Goal: Task Accomplishment & Management: Use online tool/utility

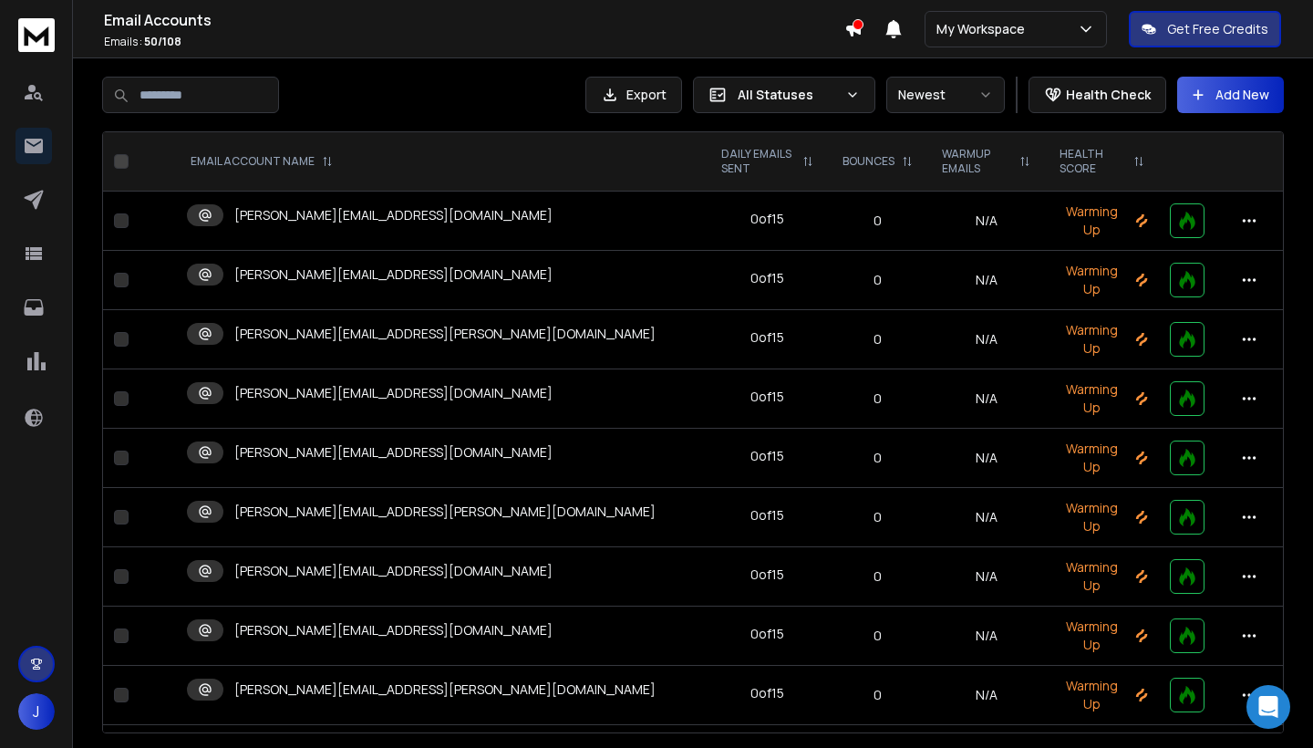
click at [396, 217] on p "[PERSON_NAME][EMAIL_ADDRESS][DOMAIN_NAME]" at bounding box center [393, 215] width 318 height 18
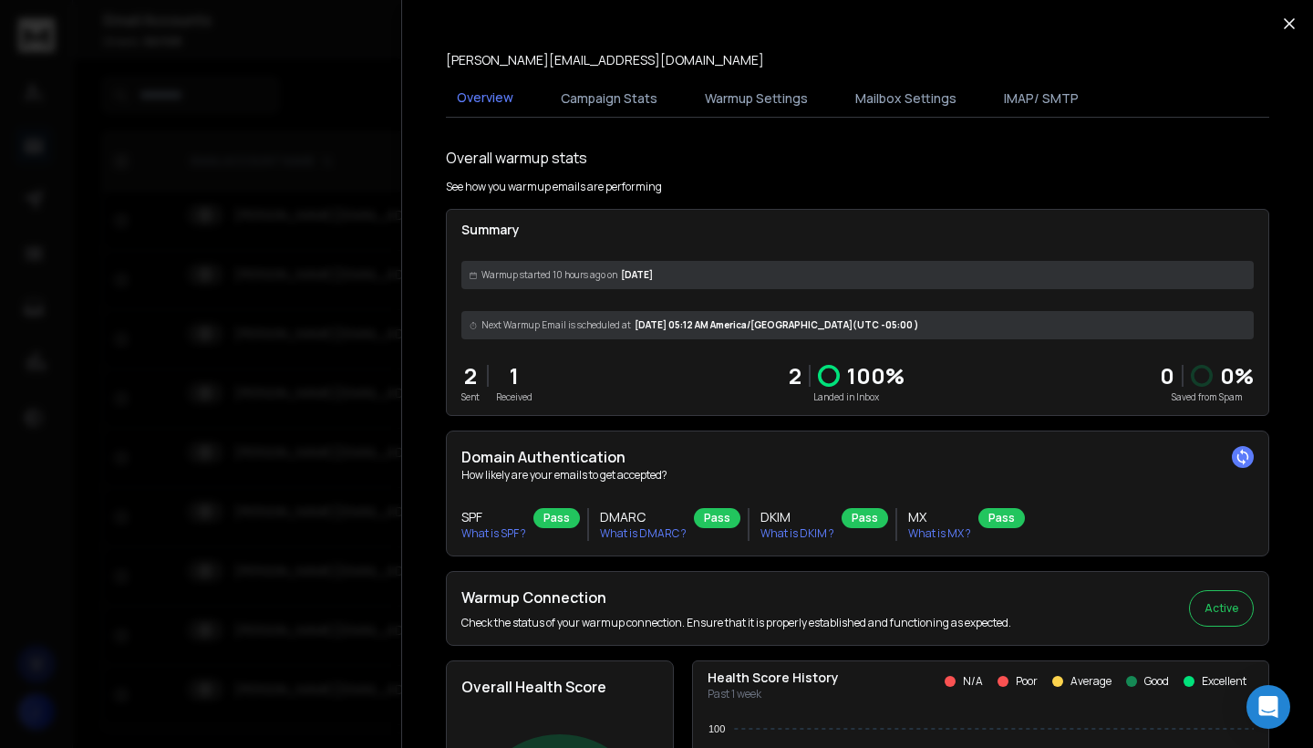
click at [1290, 19] on icon "button" at bounding box center [1289, 24] width 18 height 18
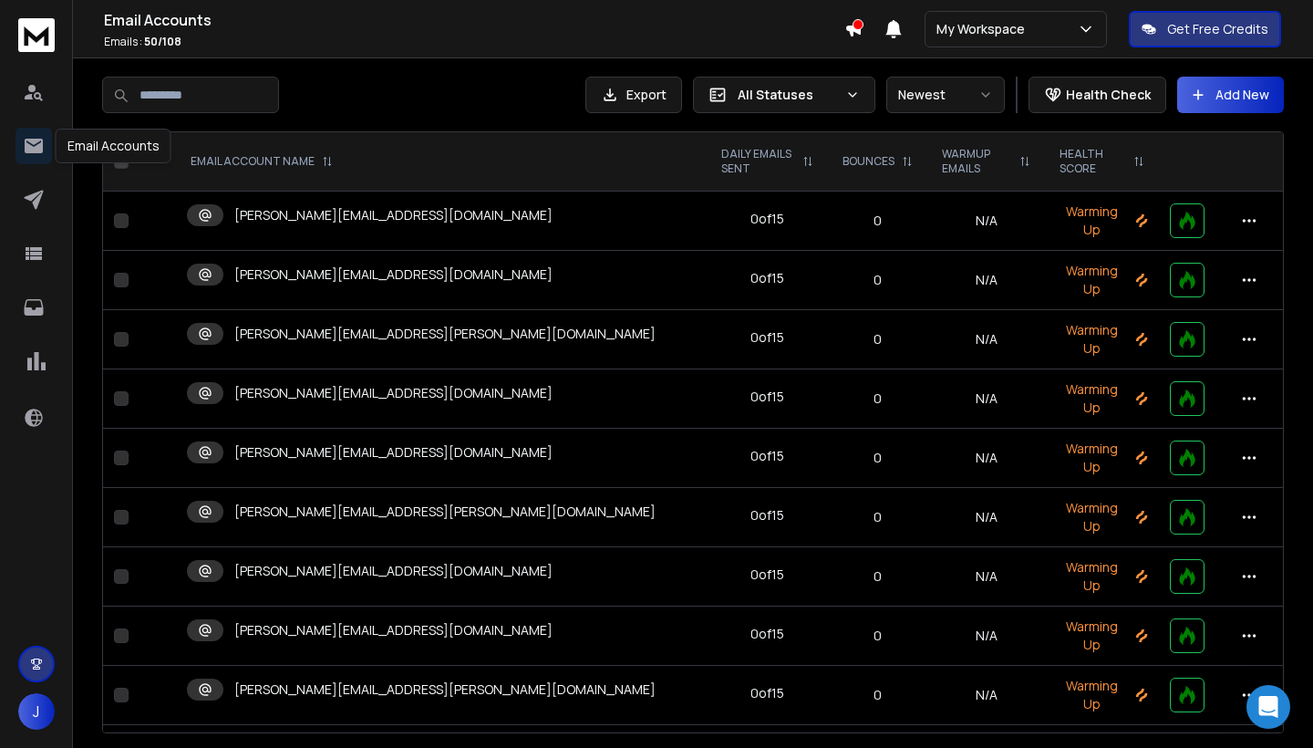
click at [36, 150] on icon at bounding box center [34, 146] width 18 height 15
click at [36, 207] on icon at bounding box center [33, 199] width 19 height 19
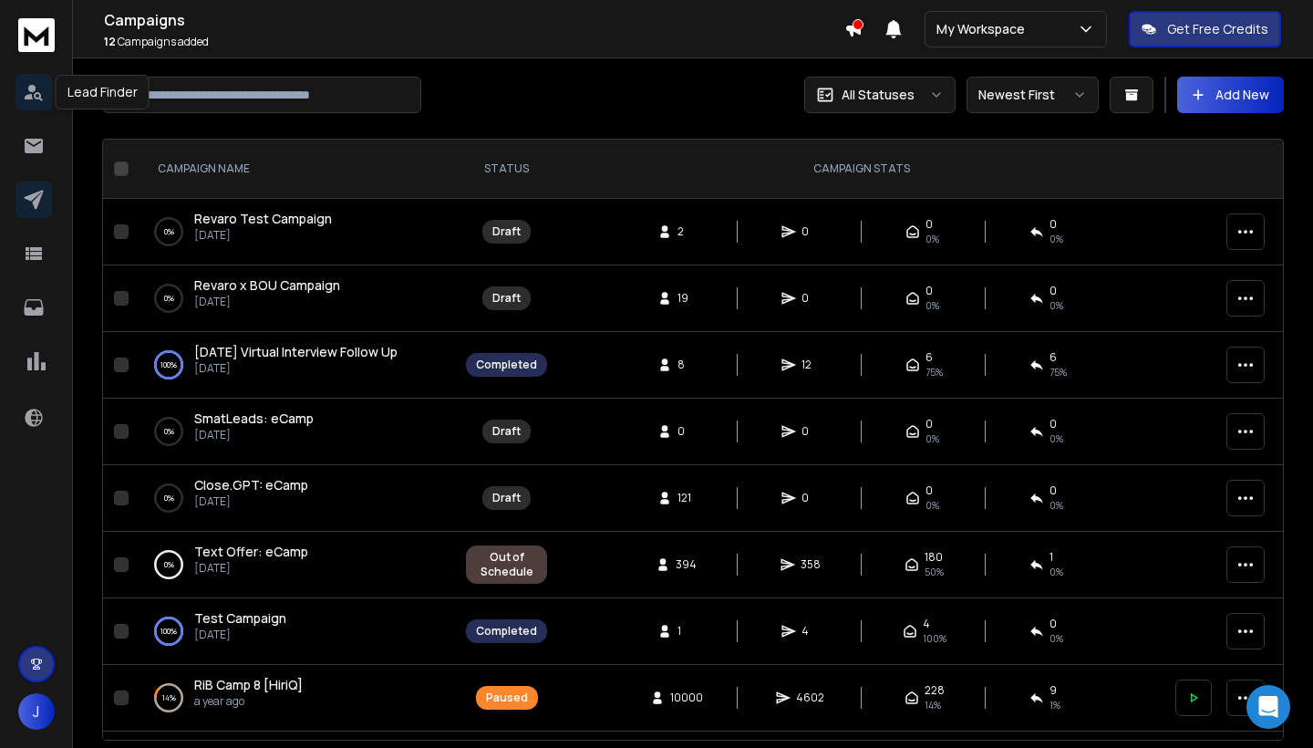
click at [39, 98] on icon at bounding box center [34, 96] width 18 height 9
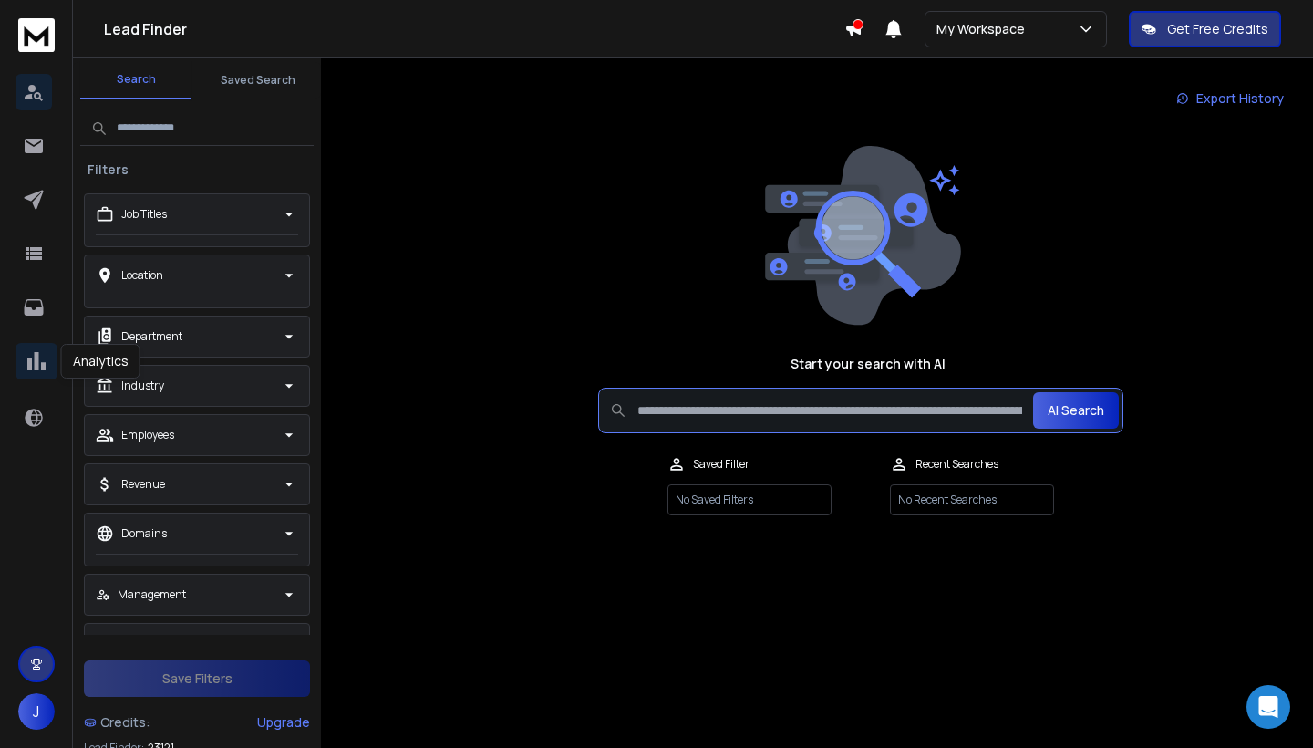
click at [45, 367] on icon at bounding box center [36, 361] width 18 height 18
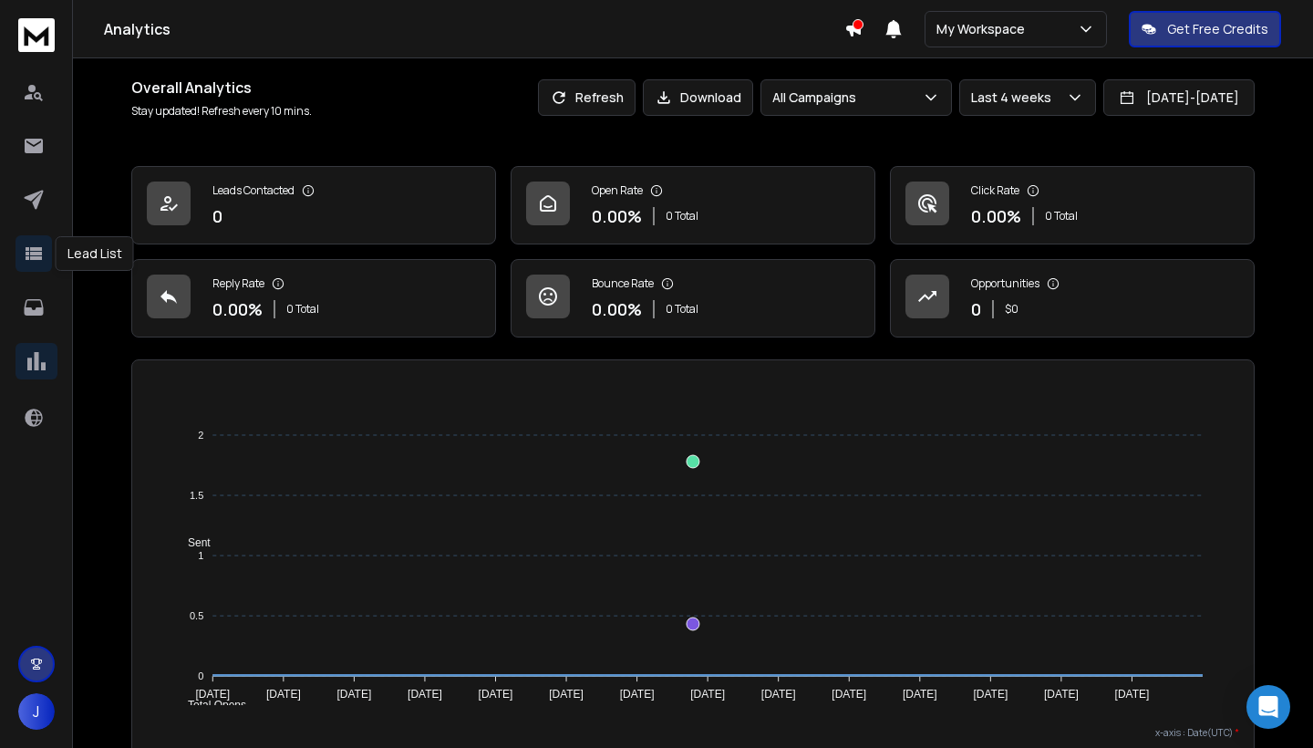
click at [31, 257] on icon at bounding box center [34, 253] width 16 height 13
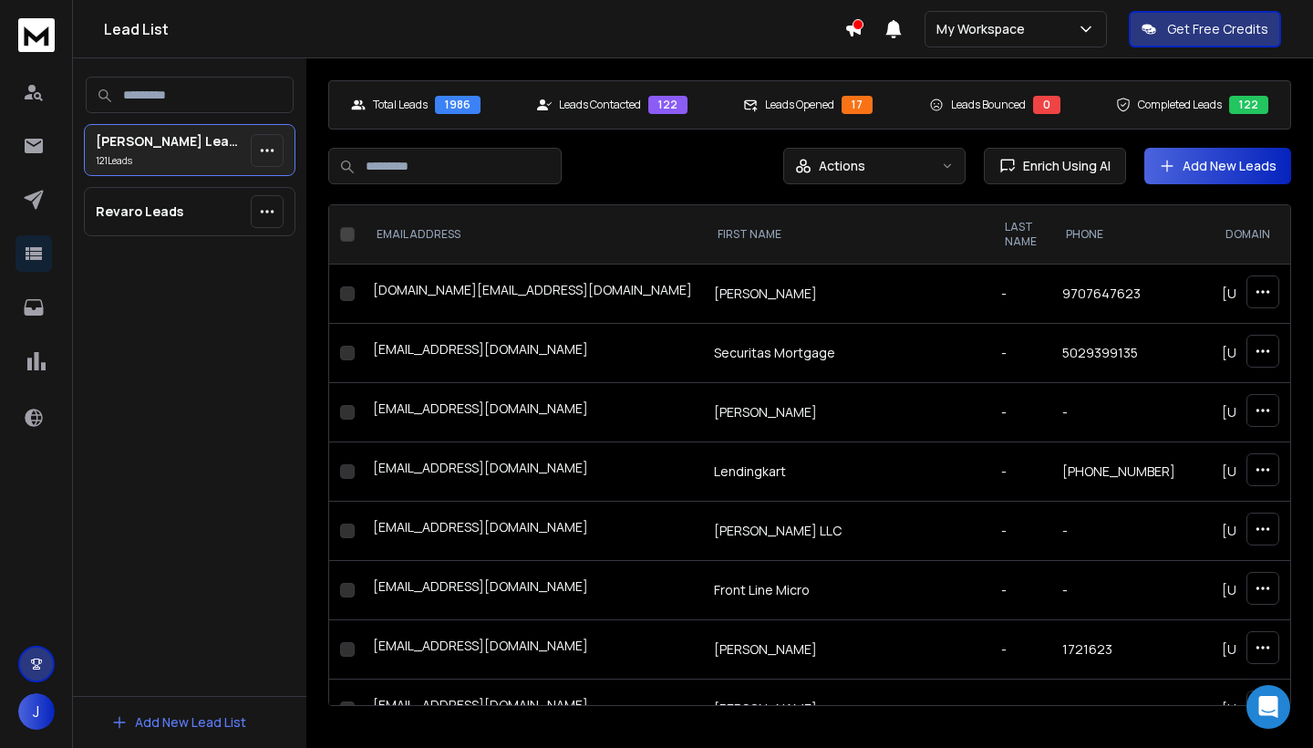
click at [176, 220] on p "Revaro Leads" at bounding box center [140, 211] width 88 height 18
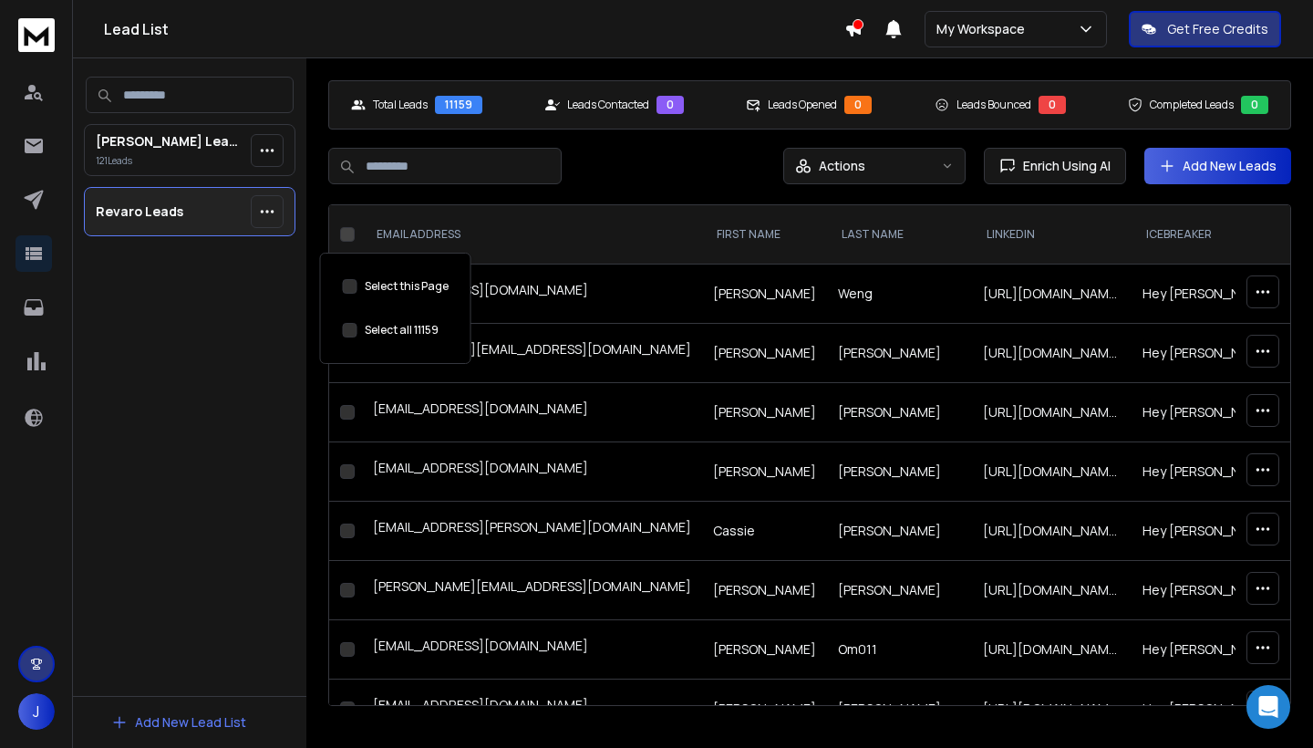
click at [352, 234] on button "Select this Page" at bounding box center [347, 234] width 15 height 15
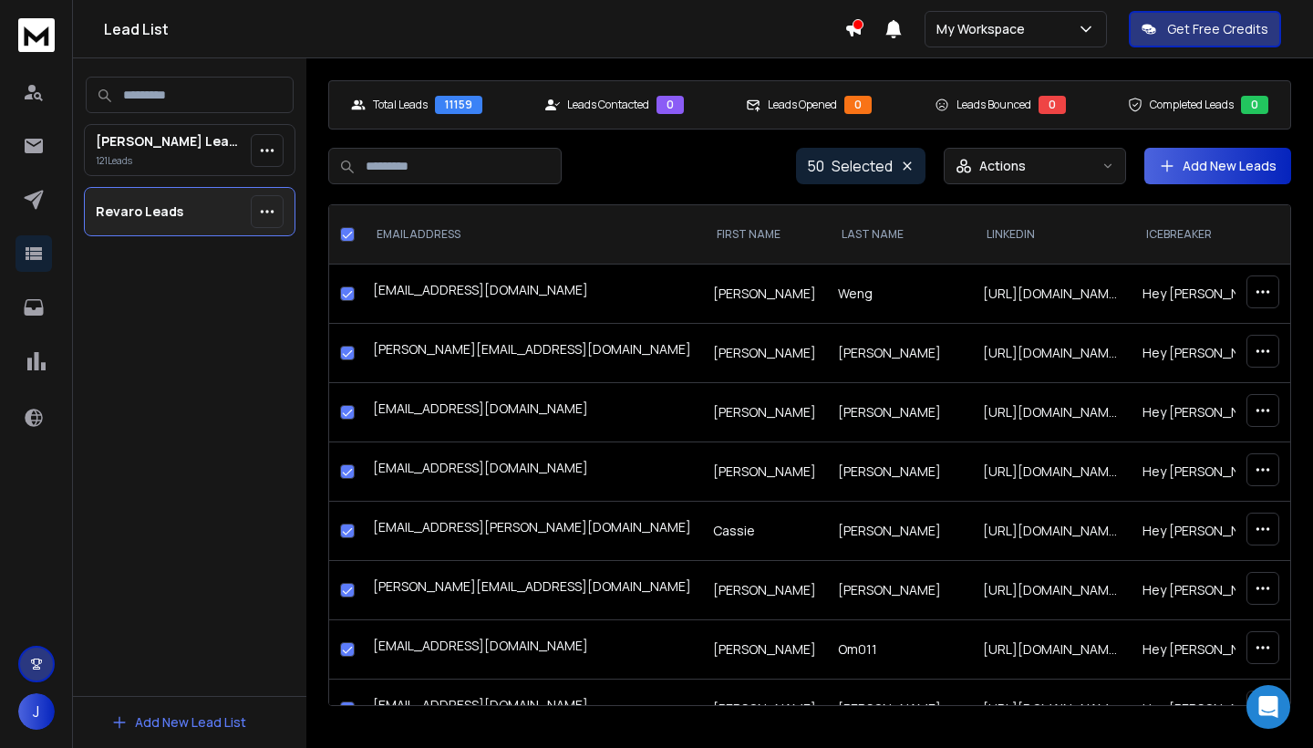
click at [352, 234] on button "button" at bounding box center [347, 234] width 15 height 15
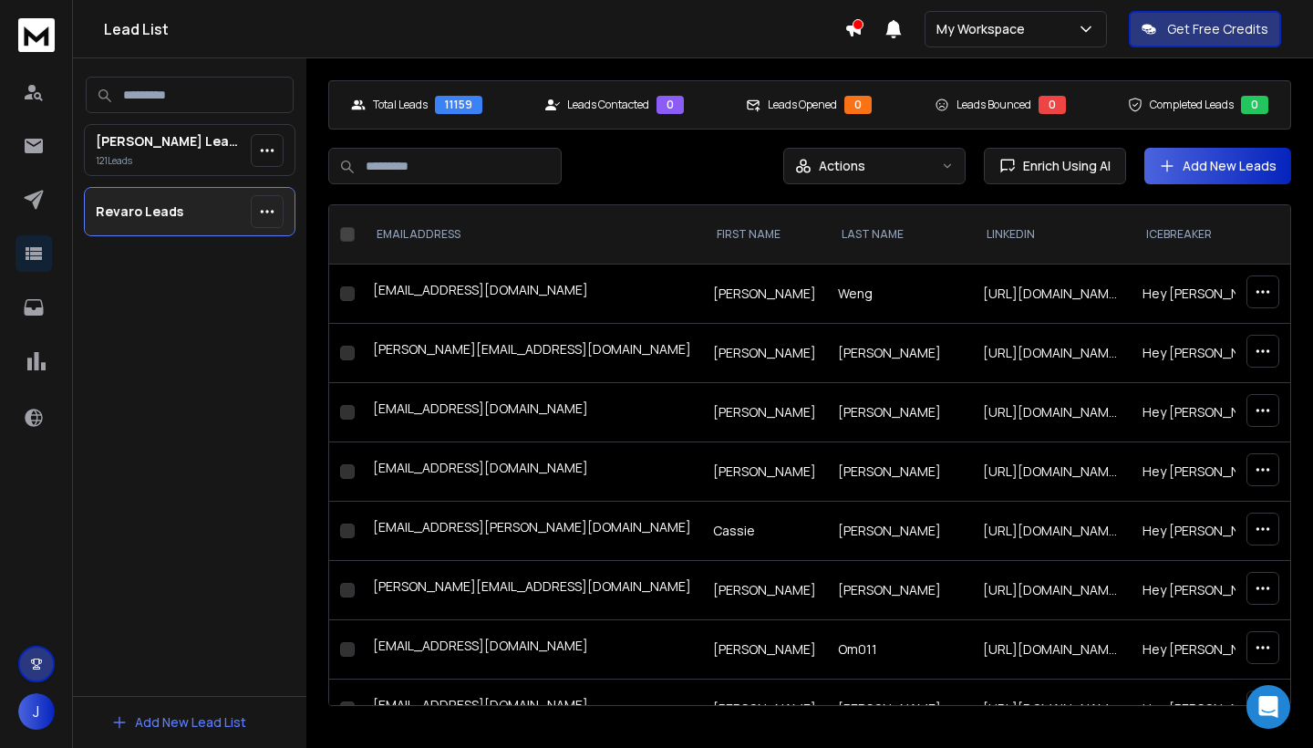
click at [352, 234] on button "button" at bounding box center [347, 234] width 15 height 15
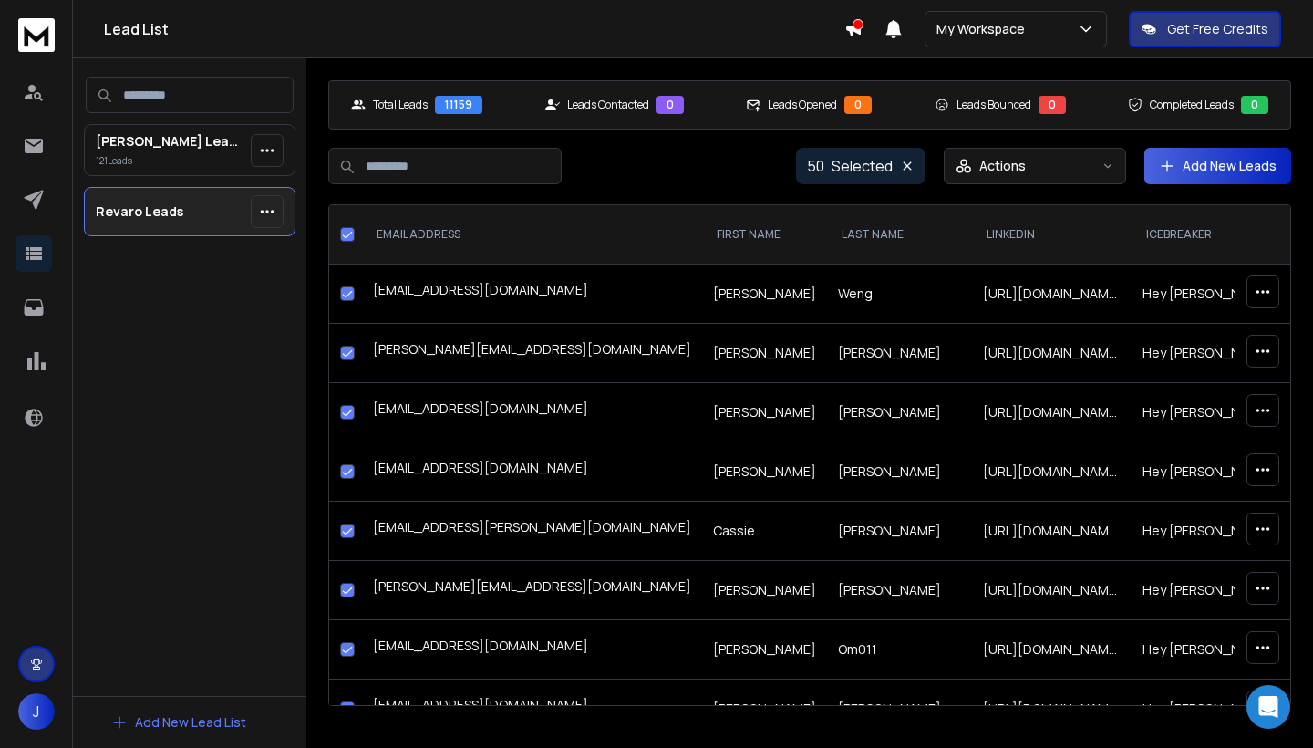
click at [892, 166] on p "Selected" at bounding box center [861, 166] width 61 height 22
click at [1041, 162] on div "Actions" at bounding box center [1024, 166] width 139 height 18
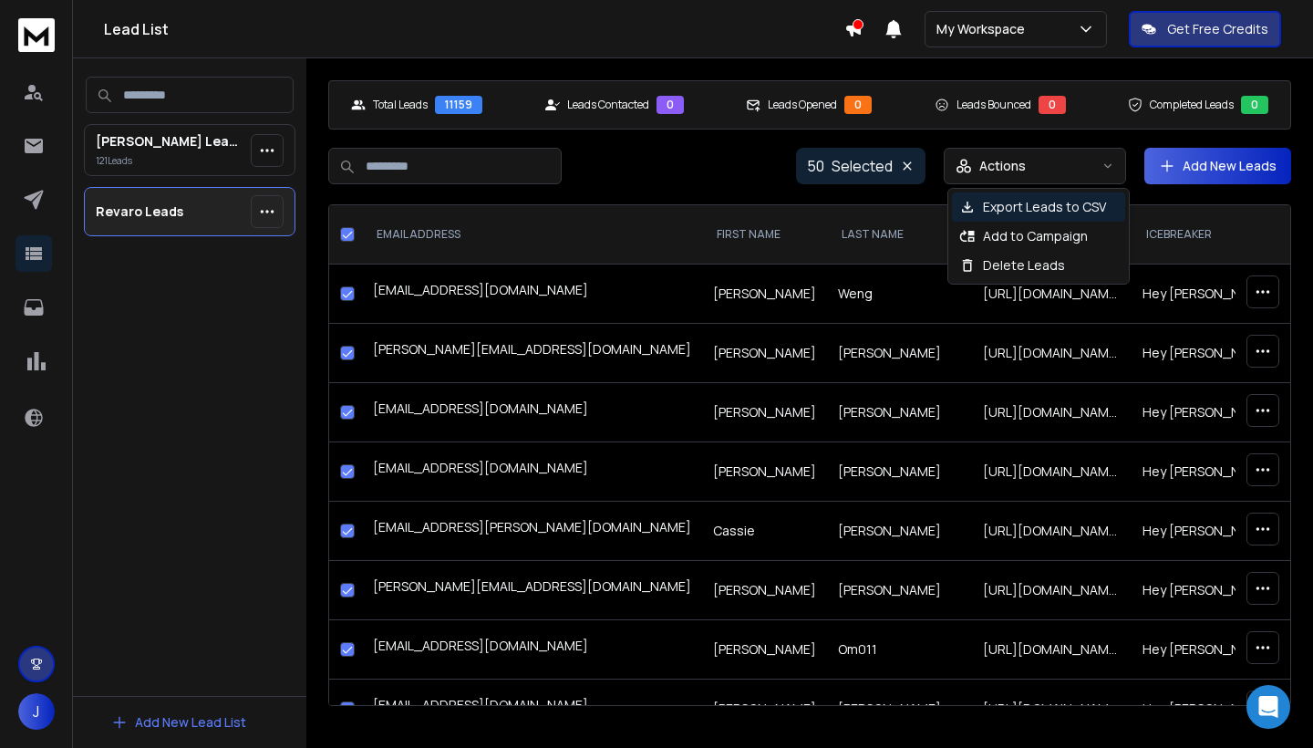
click at [775, 186] on div "Total Leads 11159 Leads Contacted 0 Leads Opened 0 Leads Bounced 0 Completed Le…" at bounding box center [809, 128] width 1006 height 140
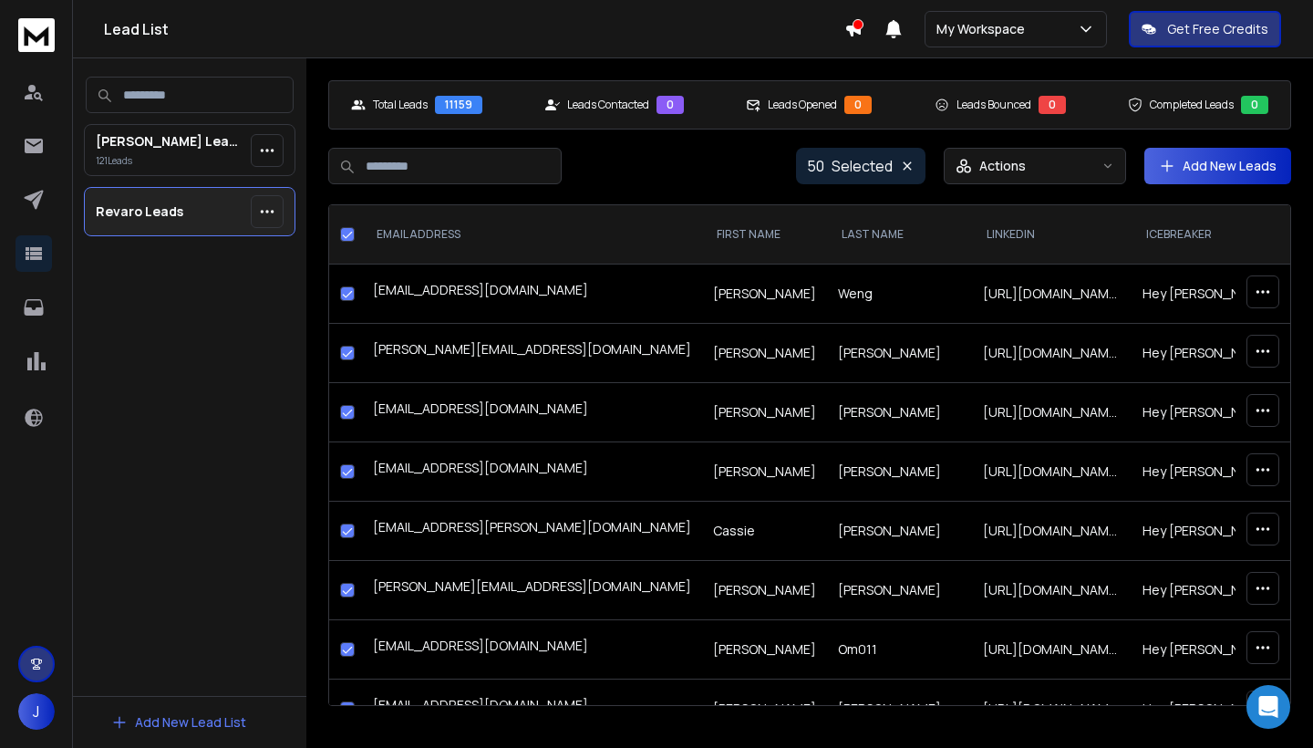
click at [353, 242] on th at bounding box center [345, 234] width 33 height 59
click at [350, 234] on button "Select this Page" at bounding box center [347, 234] width 15 height 15
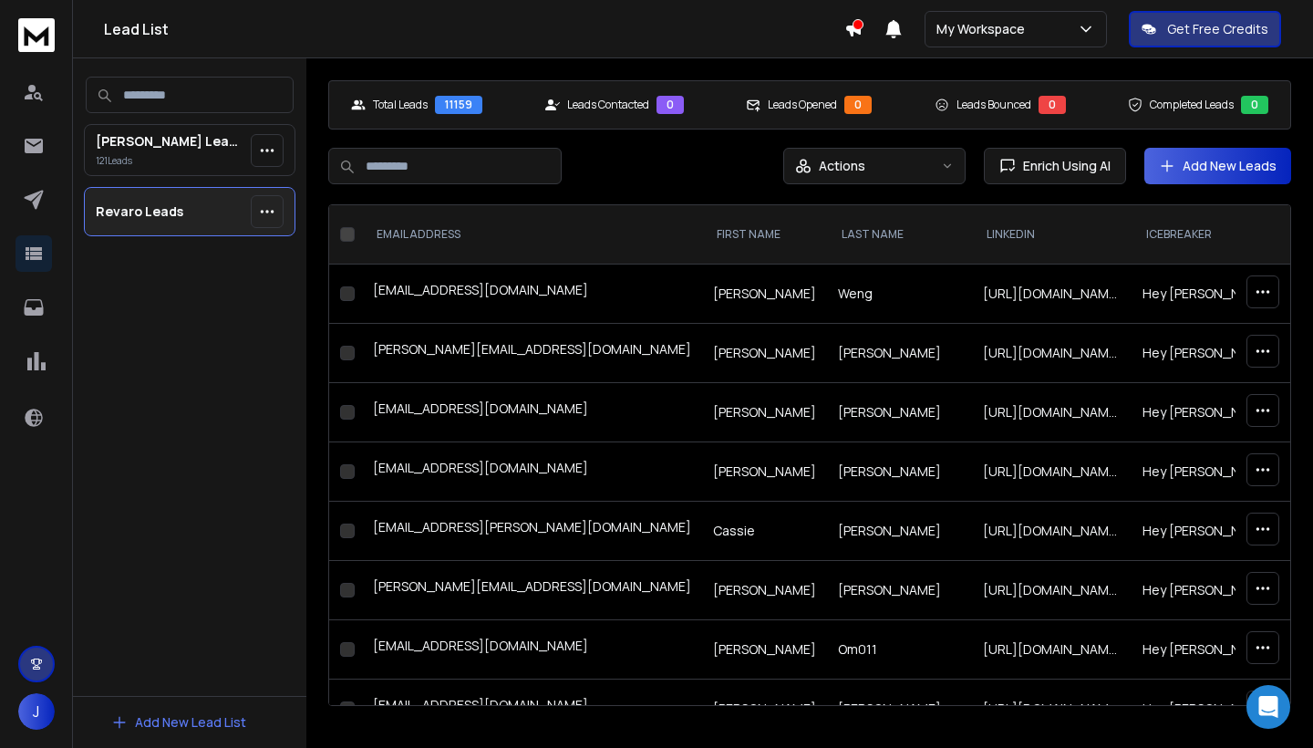
click at [350, 234] on button "button" at bounding box center [347, 234] width 15 height 15
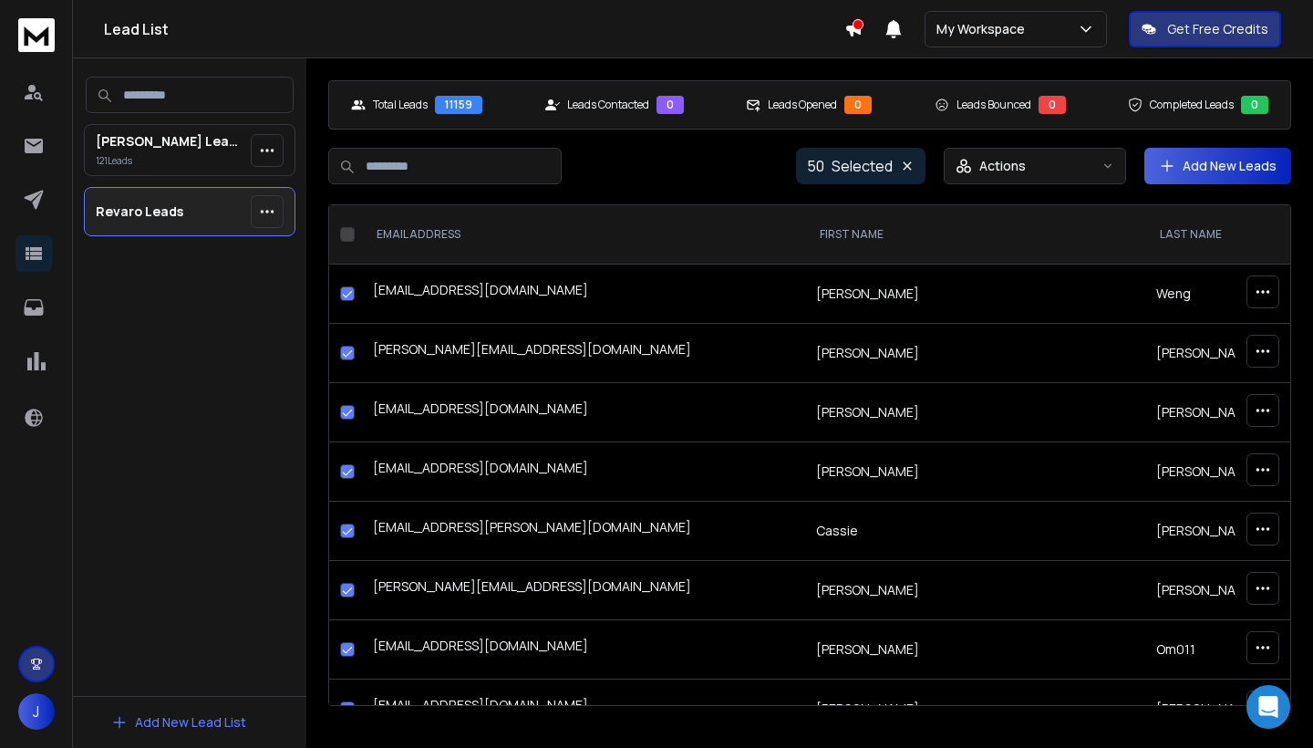
click at [348, 237] on button "button" at bounding box center [347, 234] width 15 height 15
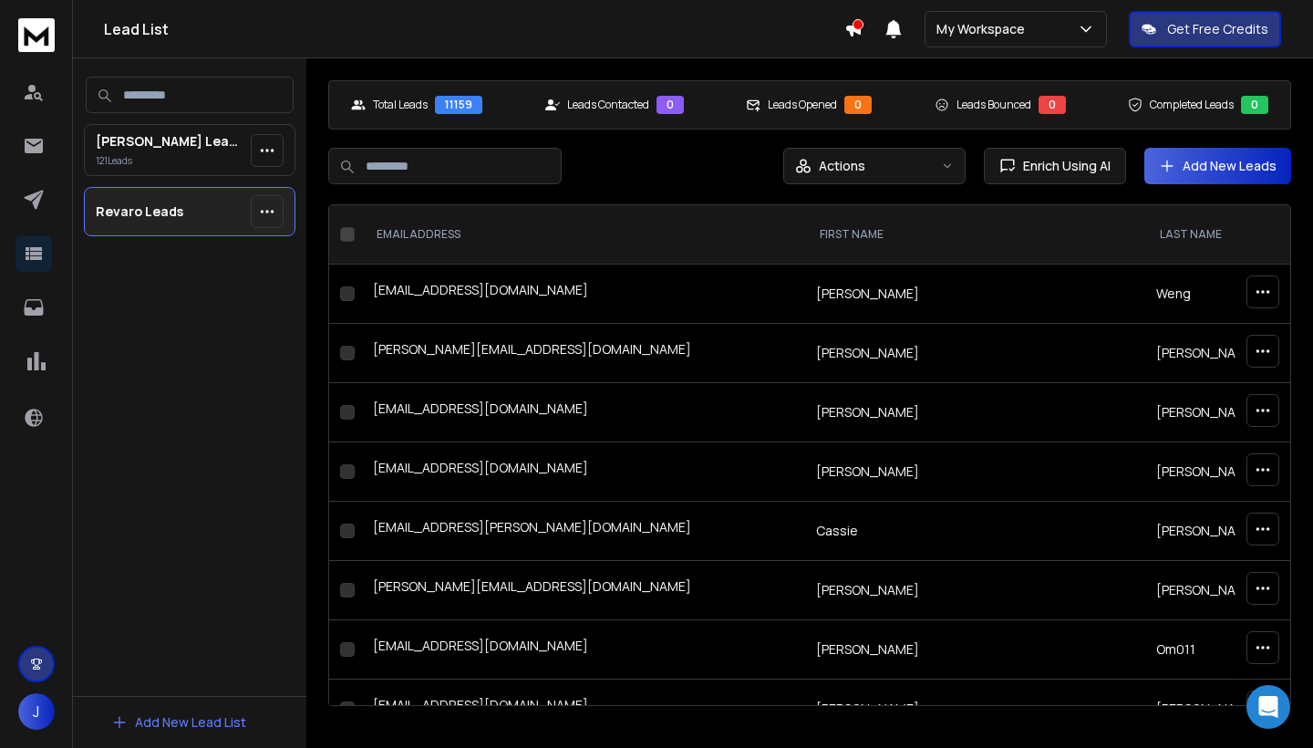
click at [348, 237] on button "button" at bounding box center [347, 234] width 15 height 15
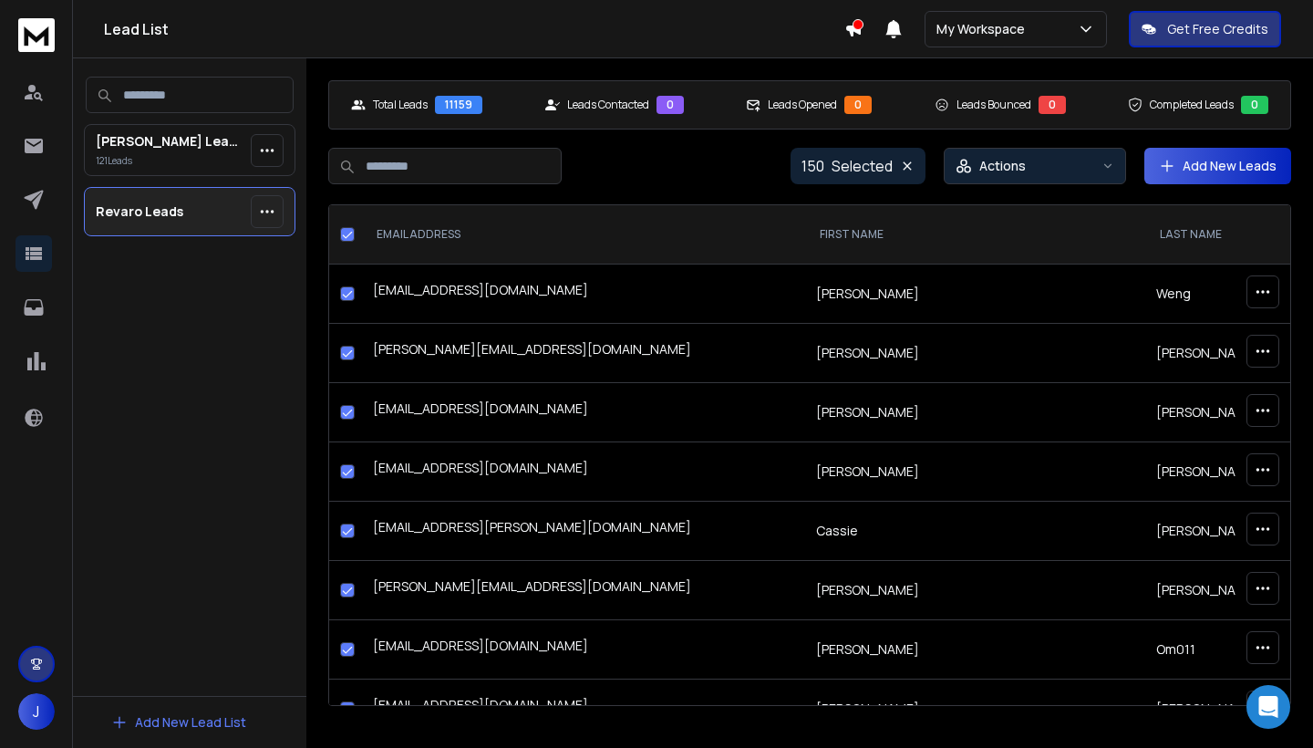
click at [1018, 167] on p "Actions" at bounding box center [1002, 166] width 46 height 18
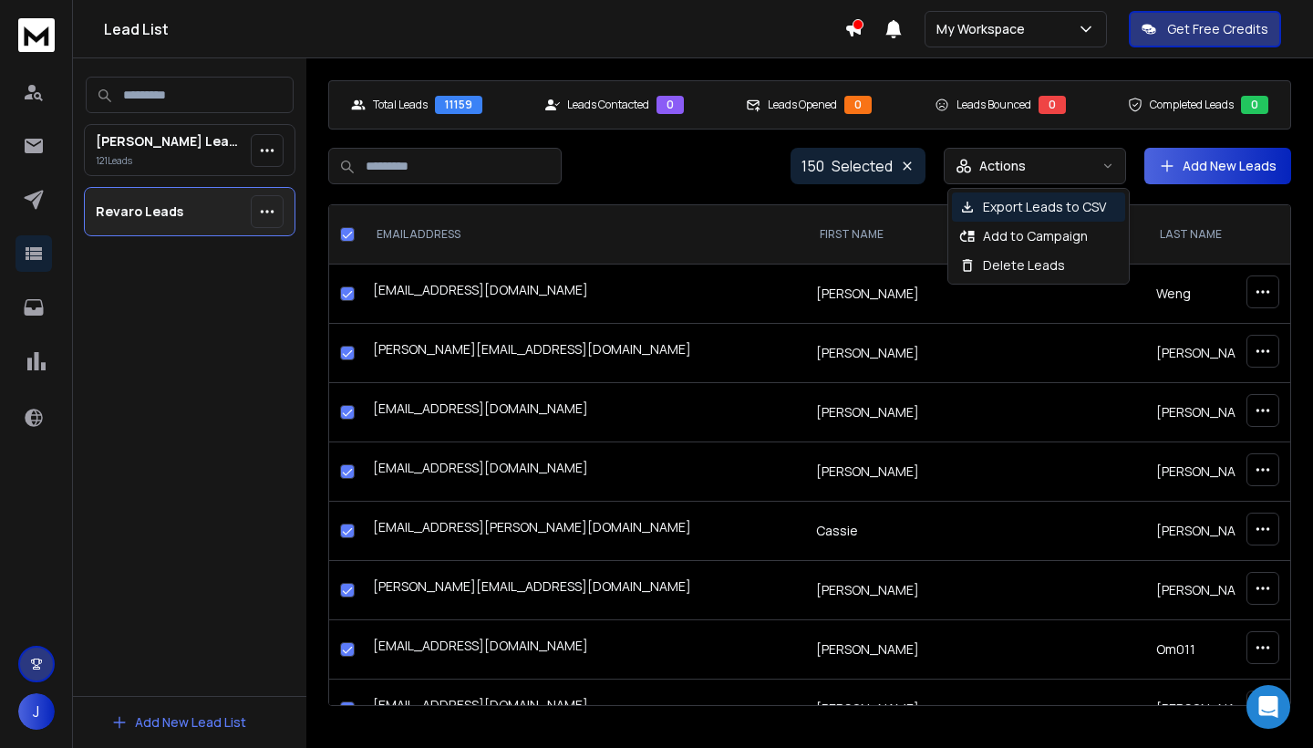
click at [933, 186] on div "Total Leads 11159 Leads Contacted 0 Leads Opened 0 Leads Bounced 0 Completed Le…" at bounding box center [809, 128] width 1006 height 140
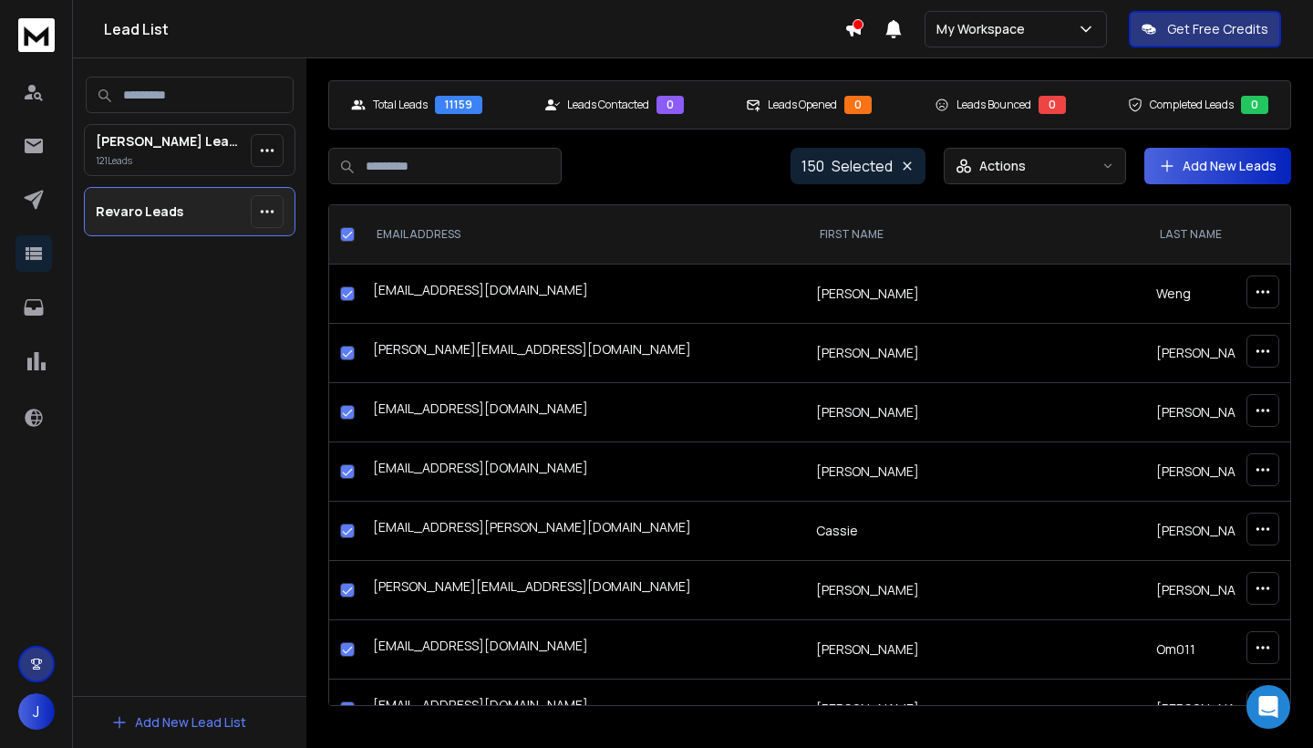
click at [908, 165] on icon at bounding box center [907, 166] width 15 height 15
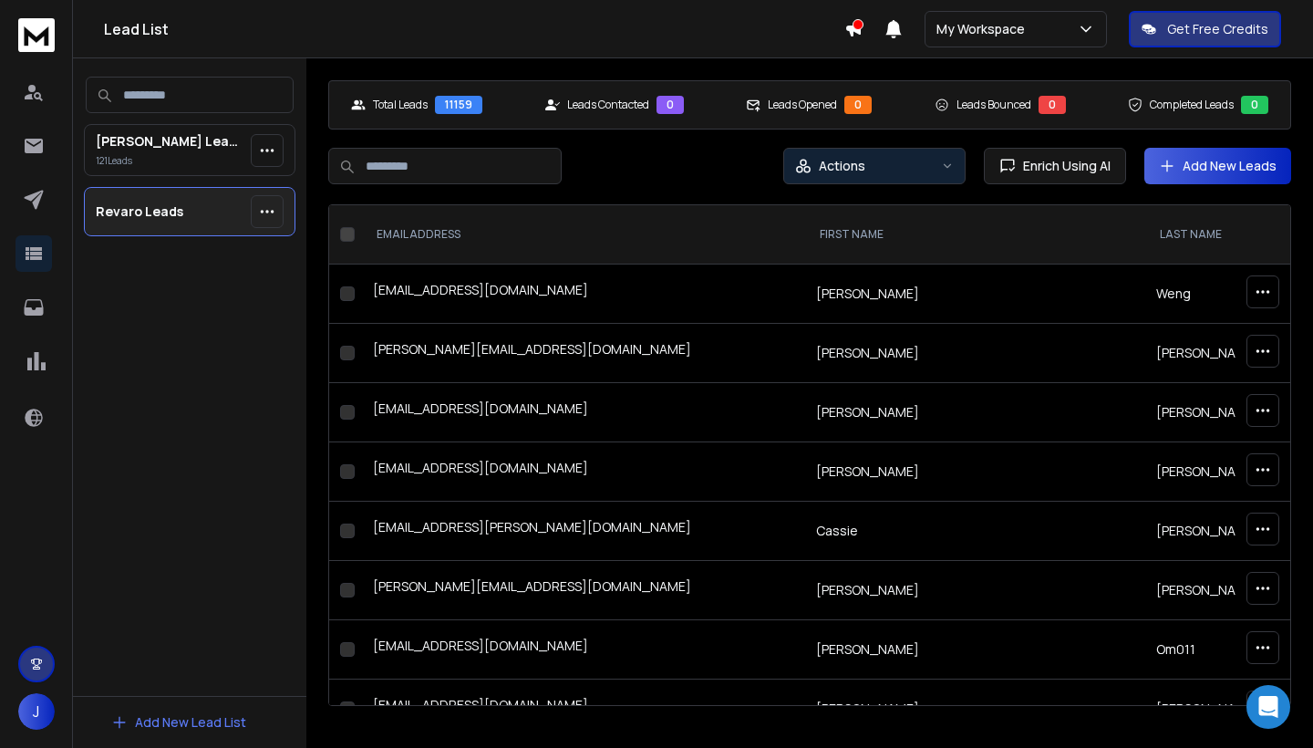
click at [885, 168] on div "Actions" at bounding box center [864, 166] width 139 height 18
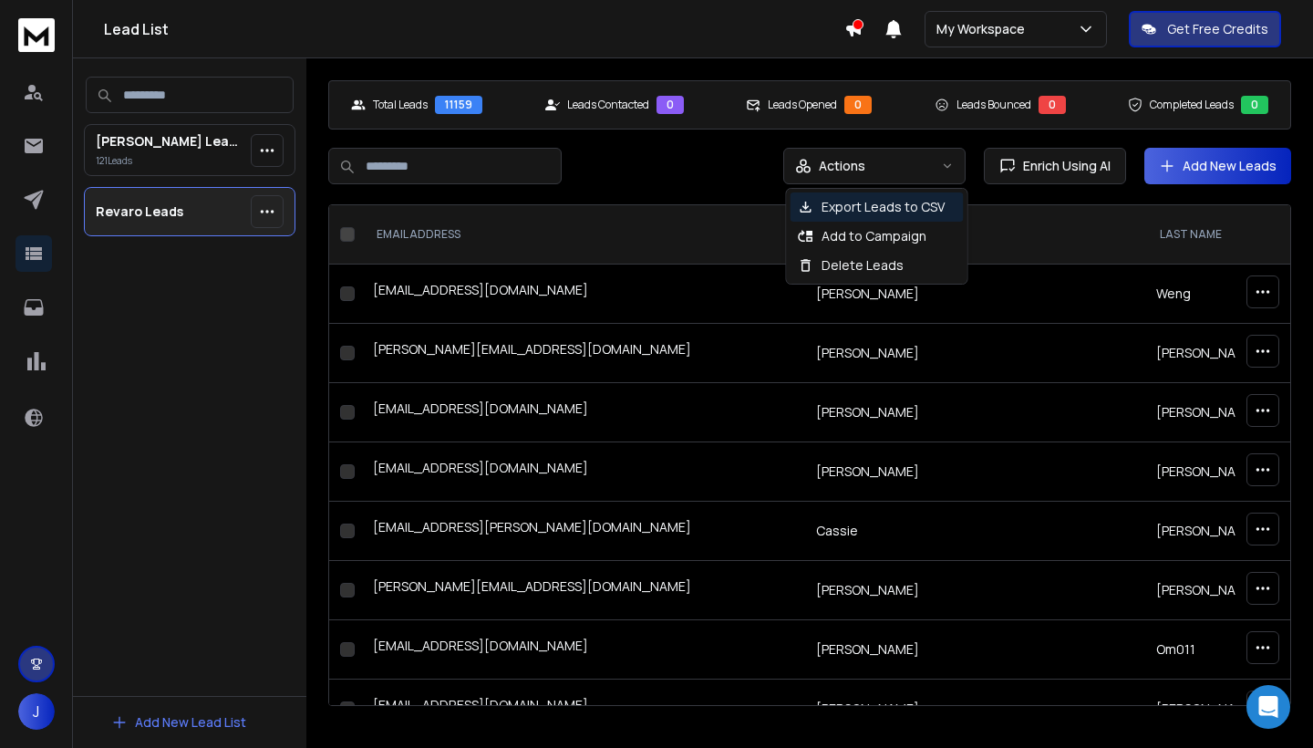
click at [881, 203] on p "Export Leads to CSV" at bounding box center [882, 207] width 123 height 18
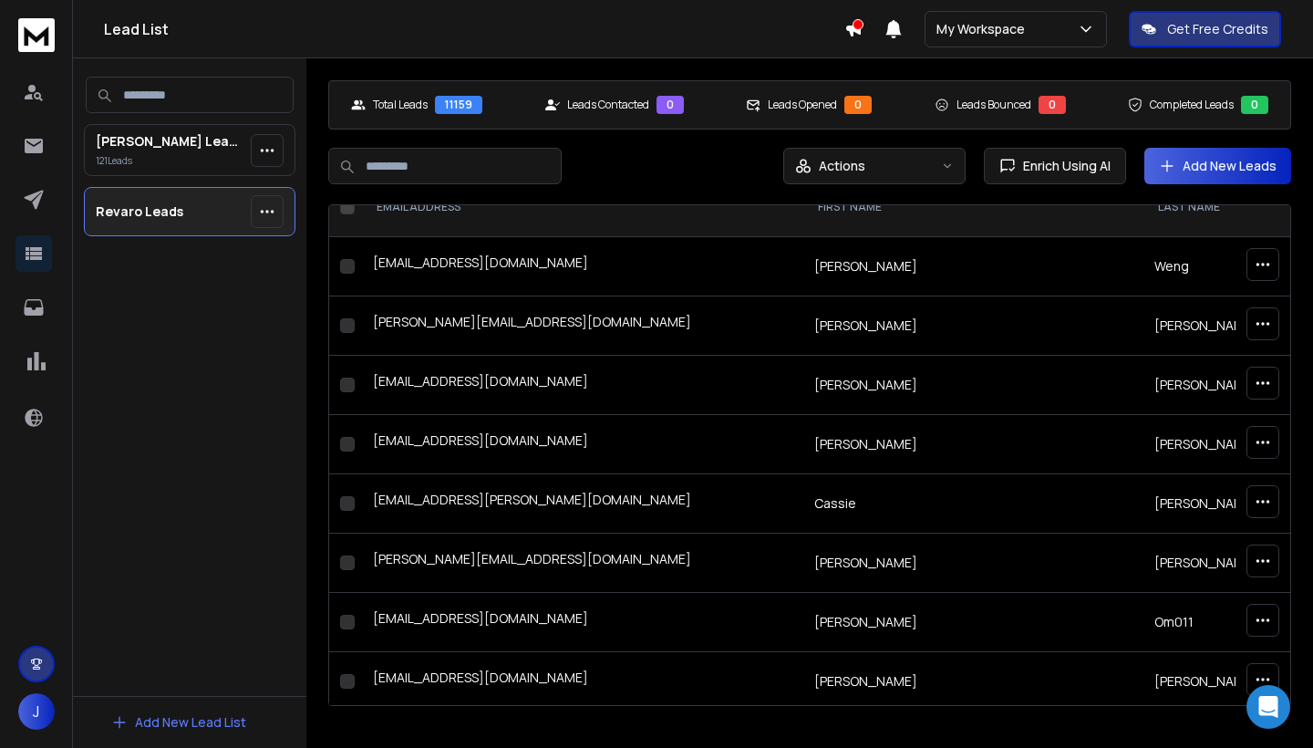
scroll to position [26, 2]
